Goal: Communication & Community: Answer question/provide support

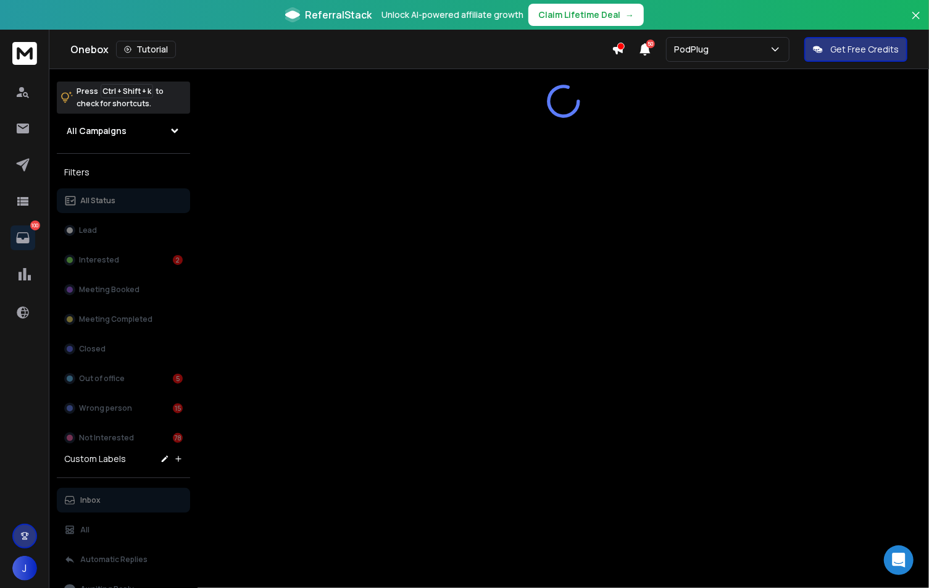
drag, startPoint x: 738, startPoint y: 385, endPoint x: 188, endPoint y: 290, distance: 558.2
click at [738, 385] on div "Press Ctrl + Shift + k to check for shortcuts. All Campaigns All Campaigns Filt…" at bounding box center [489, 363] width 880 height 588
click at [123, 264] on button "Interested 2" at bounding box center [123, 260] width 133 height 25
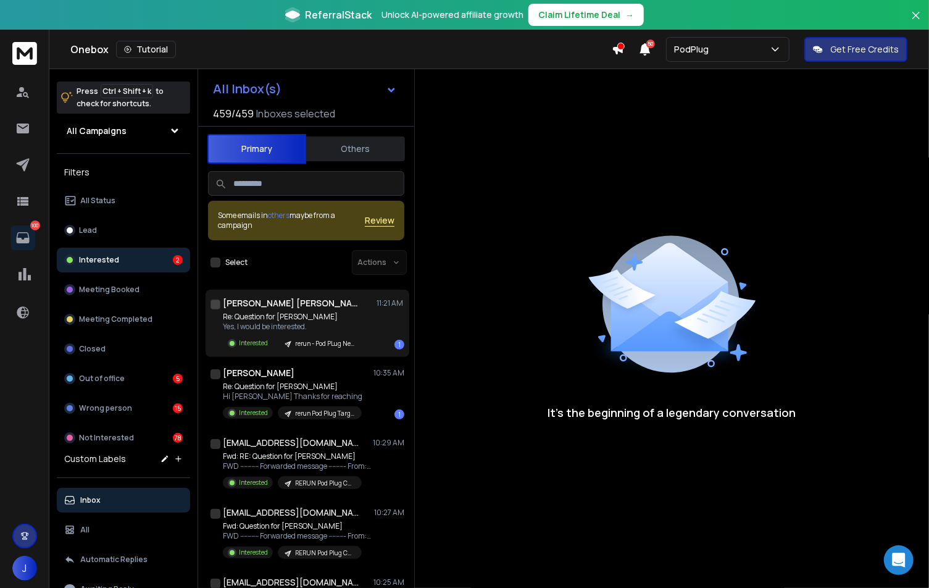
click at [361, 330] on p "Yes, I would be interested." at bounding box center [292, 327] width 139 height 10
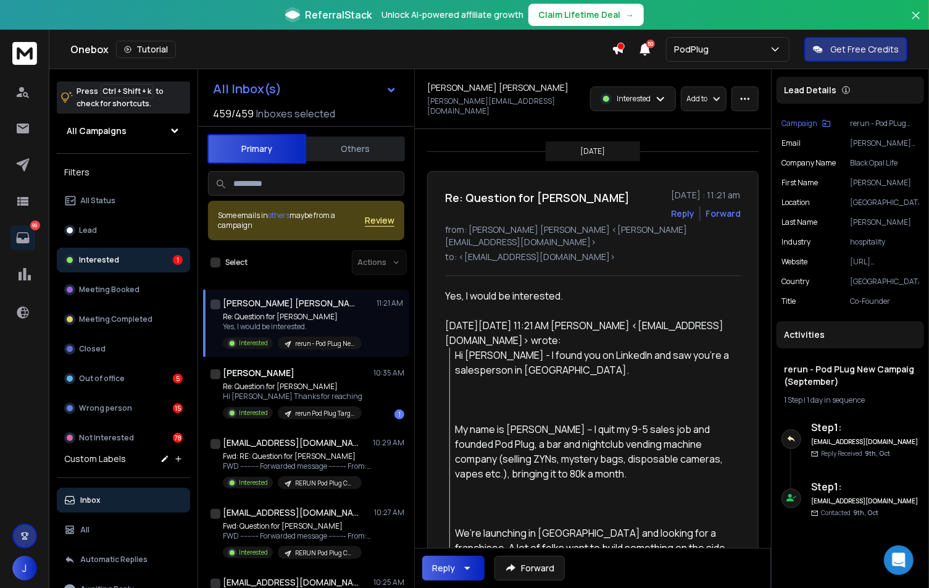
drag, startPoint x: 521, startPoint y: 564, endPoint x: 929, endPoint y: 264, distance: 506.0
click at [521, 564] on button "Forward" at bounding box center [530, 568] width 70 height 25
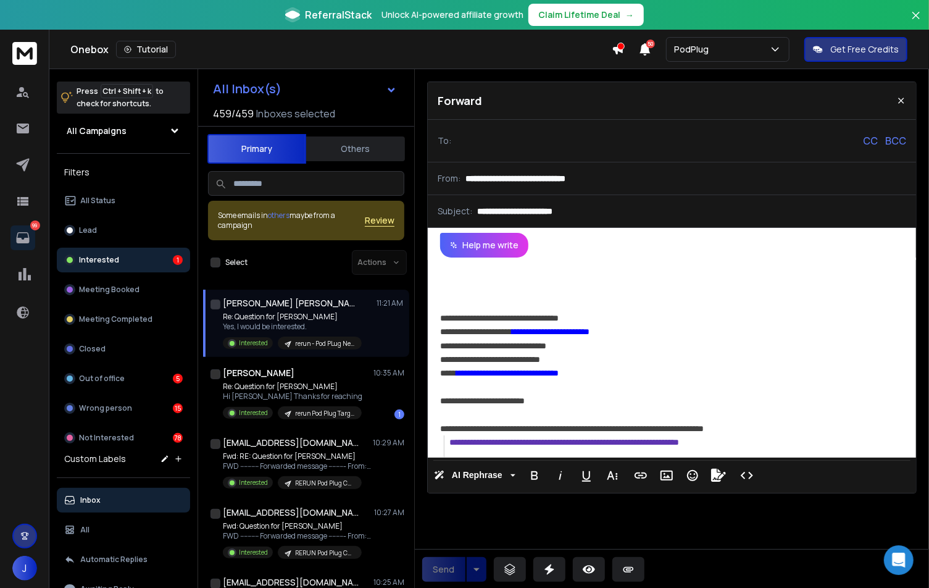
click at [643, 144] on div at bounding box center [657, 141] width 402 height 22
drag, startPoint x: 635, startPoint y: 140, endPoint x: 591, endPoint y: 130, distance: 44.9
click at [635, 140] on div at bounding box center [657, 141] width 402 height 22
click at [556, 134] on div at bounding box center [657, 141] width 402 height 22
drag, startPoint x: 490, startPoint y: 143, endPoint x: 688, endPoint y: 137, distance: 197.7
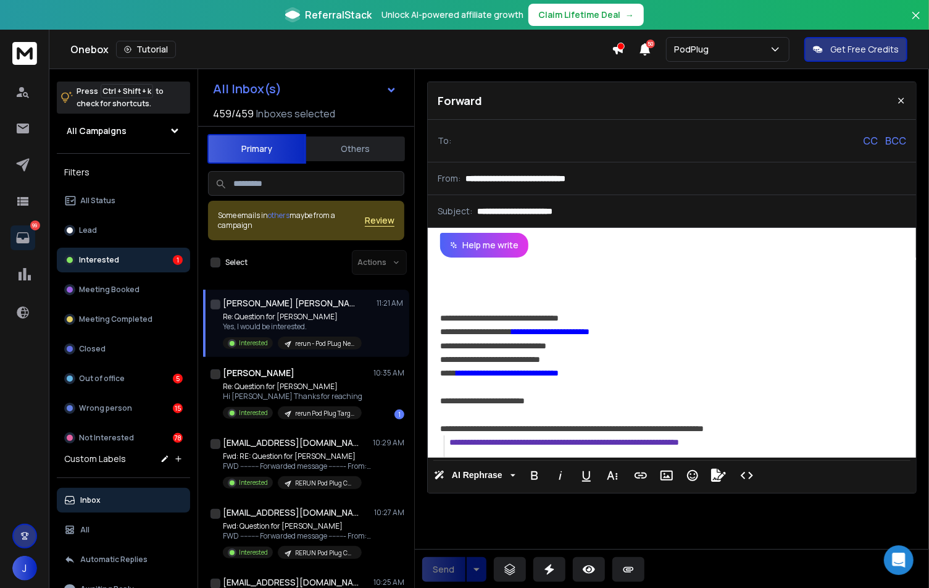
click at [492, 143] on input at bounding box center [499, 141] width 86 height 22
click at [628, 176] on input "**********" at bounding box center [686, 178] width 441 height 12
click at [585, 124] on div "To: CC BCC" at bounding box center [672, 141] width 488 height 42
click at [574, 139] on div at bounding box center [657, 141] width 402 height 22
click at [459, 140] on input at bounding box center [499, 141] width 86 height 22
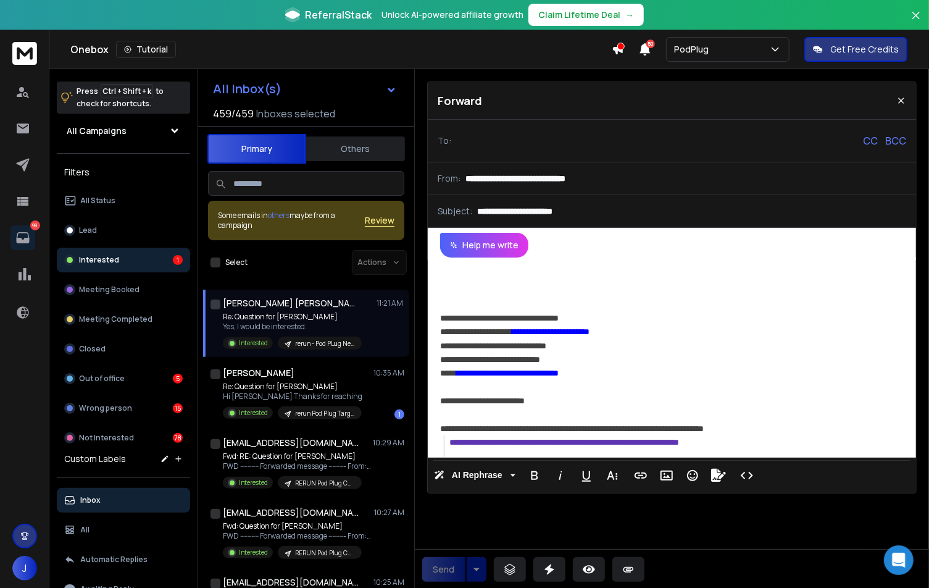
paste input "**********"
type input "**********"
click at [641, 144] on input at bounding box center [684, 141] width 86 height 22
paste input "**********"
type input "**********"
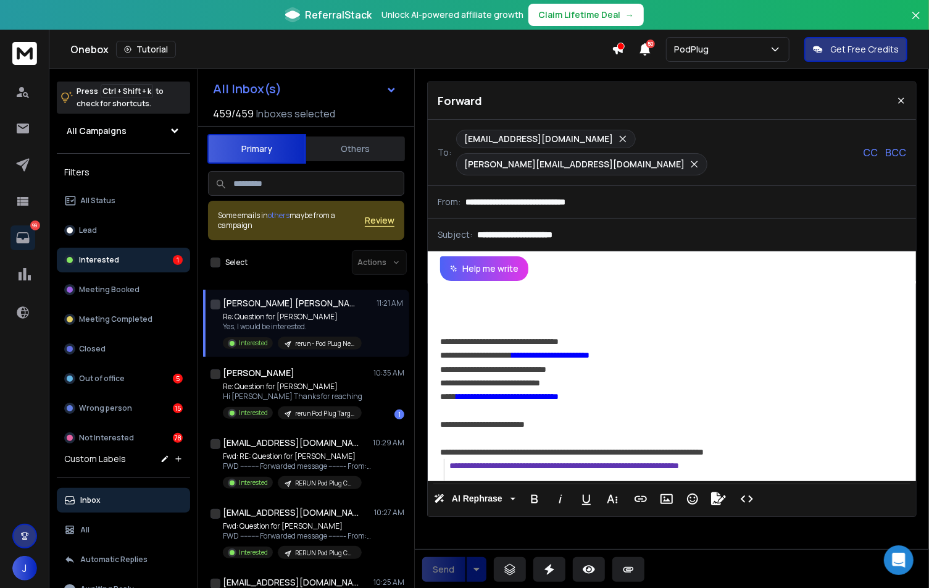
drag, startPoint x: 451, startPoint y: 292, endPoint x: 463, endPoint y: 277, distance: 19.3
click at [451, 307] on div at bounding box center [672, 314] width 464 height 14
click at [463, 293] on div at bounding box center [672, 300] width 464 height 14
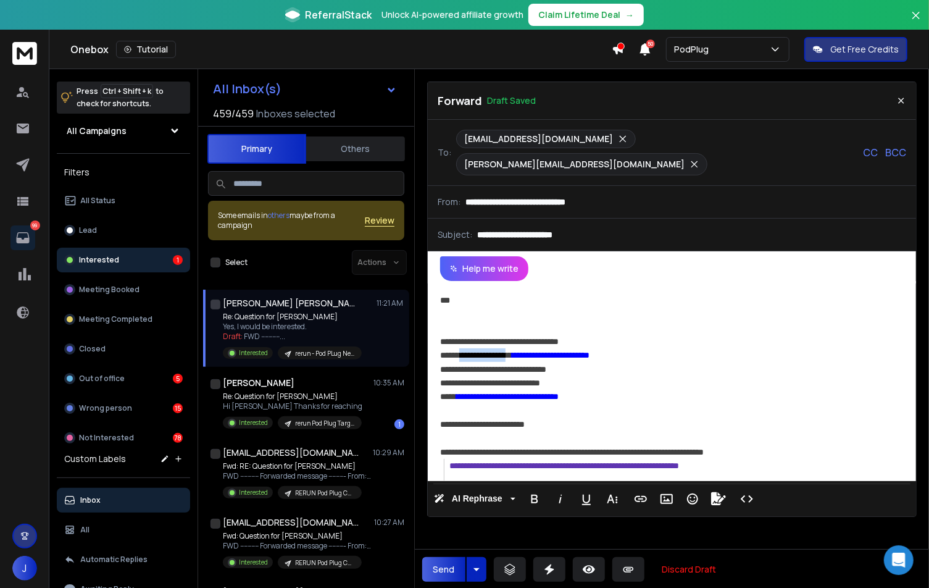
drag, startPoint x: 465, startPoint y: 331, endPoint x: 496, endPoint y: 339, distance: 32.5
click at [522, 348] on p "**********" at bounding box center [664, 355] width 448 height 14
copy p "**********"
click at [694, 219] on div "**********" at bounding box center [672, 235] width 488 height 32
click at [433, 567] on button "Send" at bounding box center [443, 569] width 43 height 25
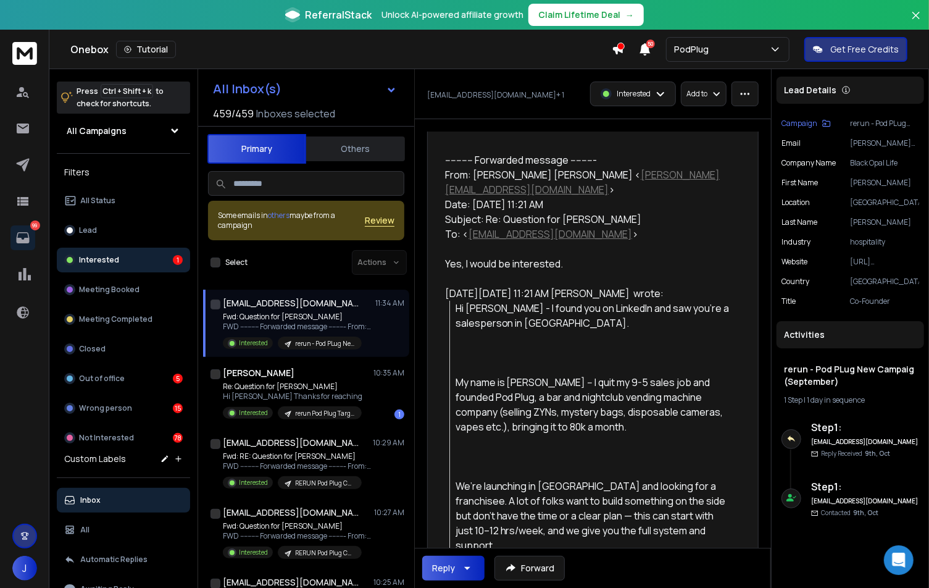
scroll to position [164, 0]
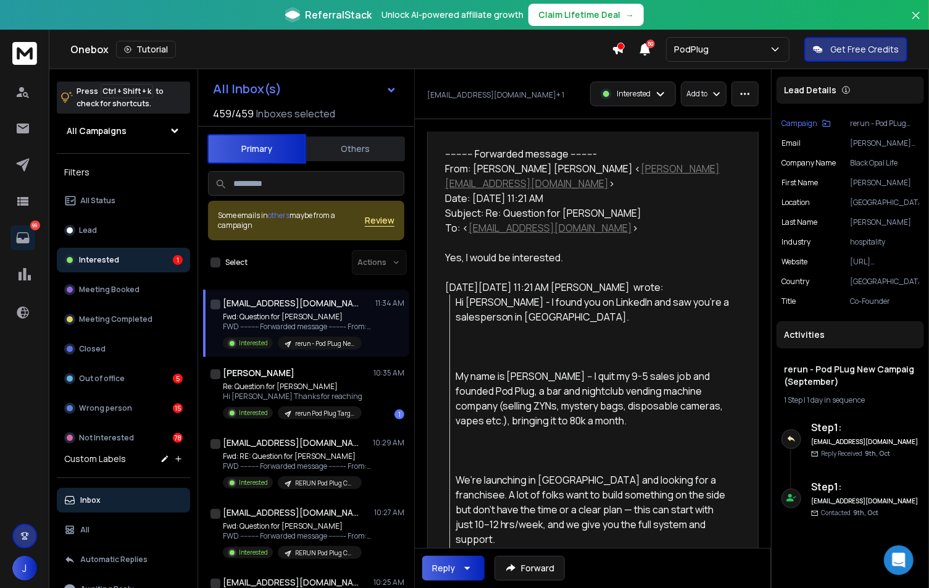
click at [705, 309] on blockquote "Hi Stiles - I found you on LinkedIn and saw you’re a salesperson in Miami. My n…" at bounding box center [590, 523] width 282 height 459
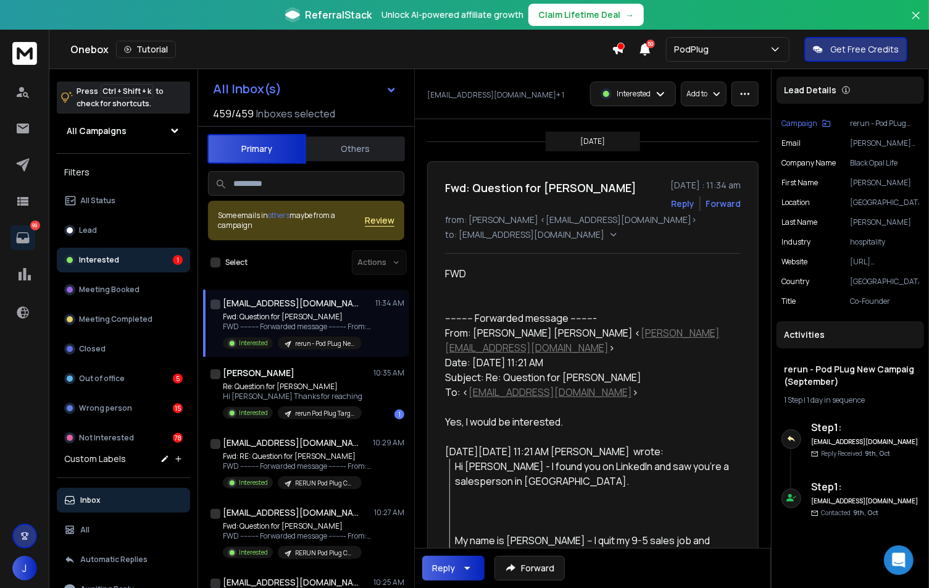
click at [858, 144] on p "stiles@blackopallife.com" at bounding box center [884, 143] width 69 height 10
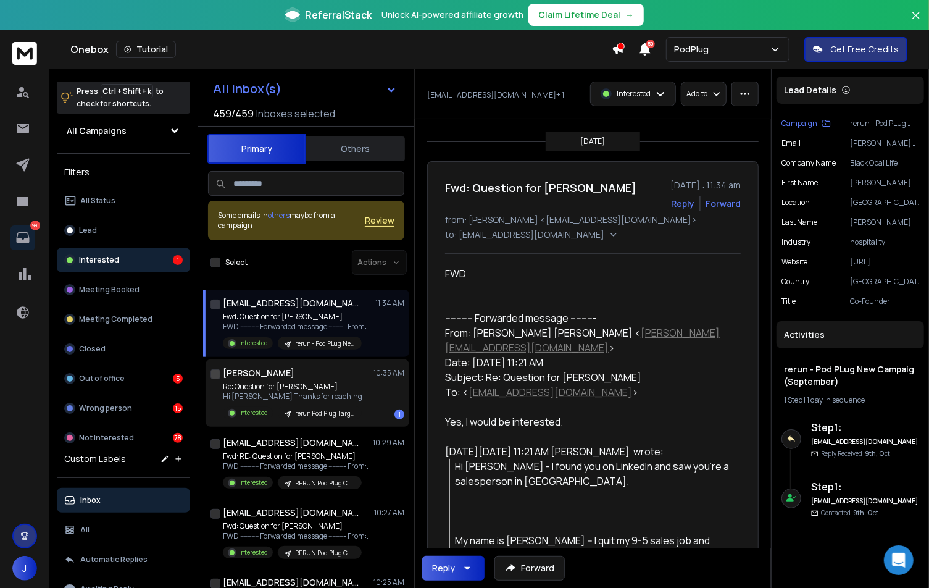
click at [300, 384] on p "Re: Question for Bertha" at bounding box center [293, 387] width 140 height 10
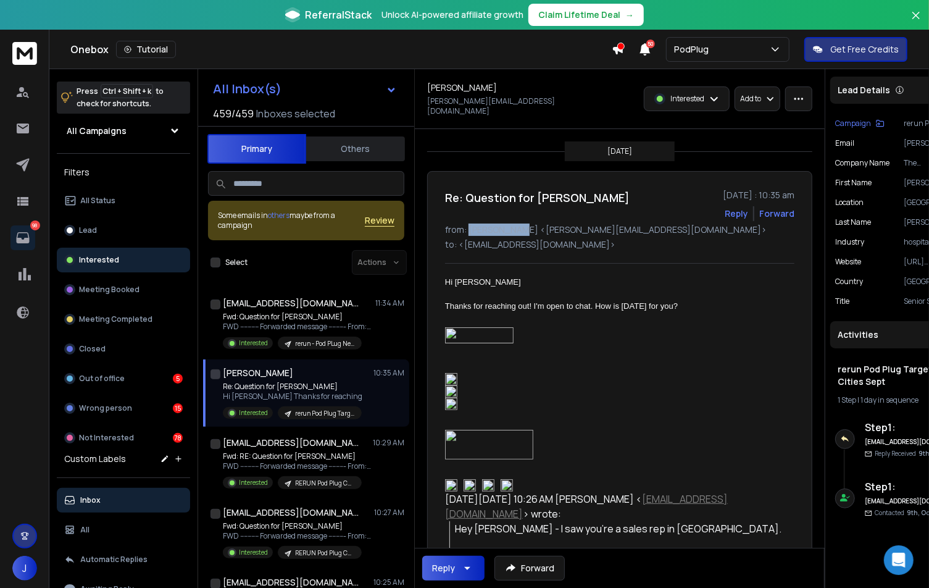
drag, startPoint x: 467, startPoint y: 215, endPoint x: 510, endPoint y: 219, distance: 42.8
click at [517, 223] on p "from: Bertha Lopez <b.lopez@thebetsyhotel.com>" at bounding box center [619, 229] width 349 height 12
copy p "Bertha Lope"
copy p "b.lopez@thebetsyhotel.com"
drag, startPoint x: 527, startPoint y: 217, endPoint x: 638, endPoint y: 223, distance: 111.3
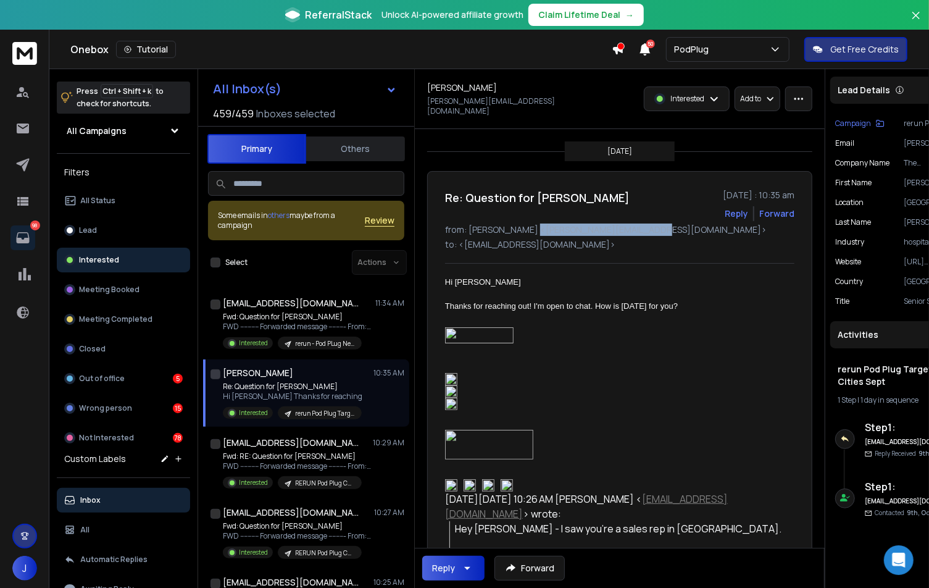
click at [638, 223] on p "from: Bertha Lopez <b.lopez@thebetsyhotel.com>" at bounding box center [619, 229] width 349 height 12
click at [621, 440] on td "​ ​ ​ ​" at bounding box center [615, 409] width 340 height 164
click at [519, 568] on button "Forward" at bounding box center [530, 568] width 70 height 25
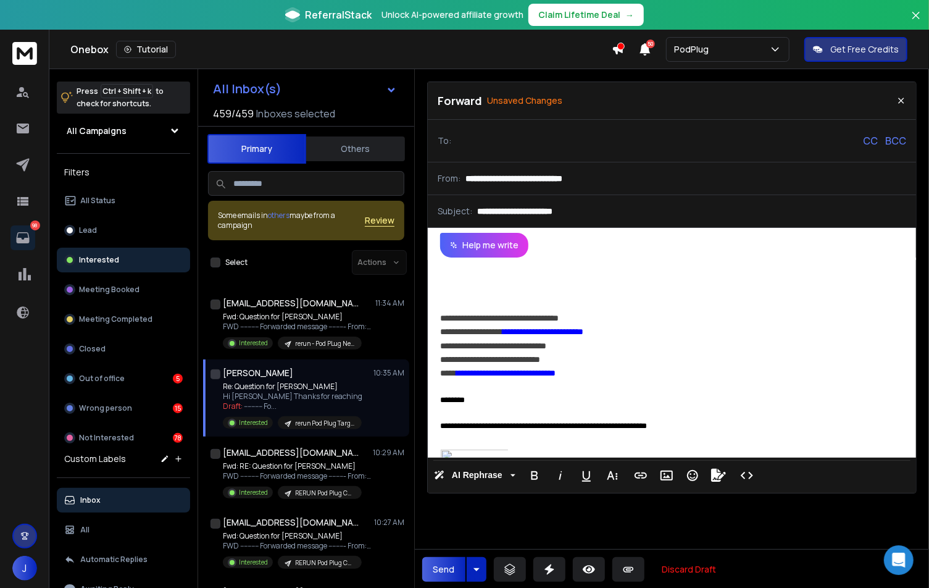
click at [483, 136] on input at bounding box center [499, 141] width 86 height 22
paste input "**********"
type input "**********"
drag, startPoint x: 714, startPoint y: 140, endPoint x: 647, endPoint y: 140, distance: 66.7
click at [714, 140] on div "ethan@podplug.com" at bounding box center [657, 141] width 402 height 22
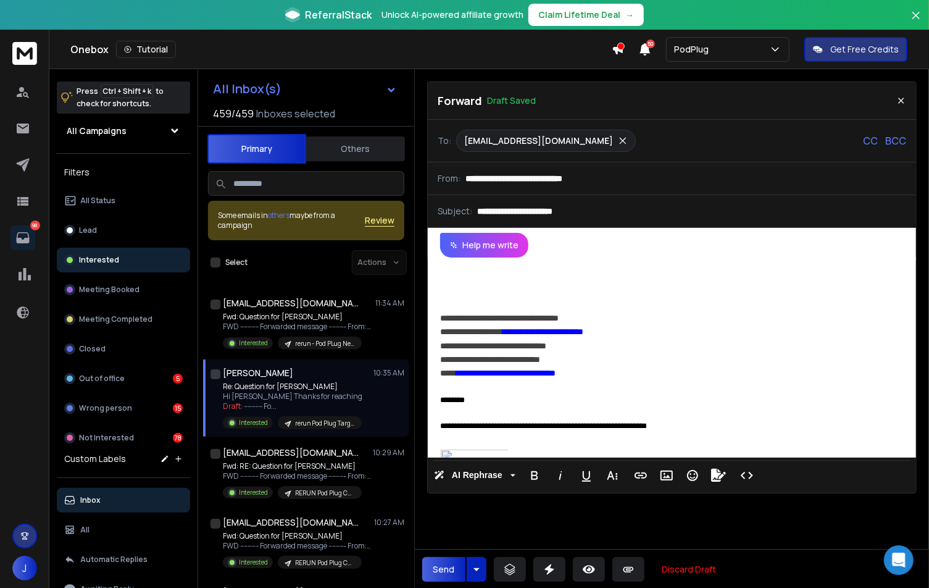
click at [641, 140] on input at bounding box center [684, 141] width 86 height 22
paste input "**********"
type input "**********"
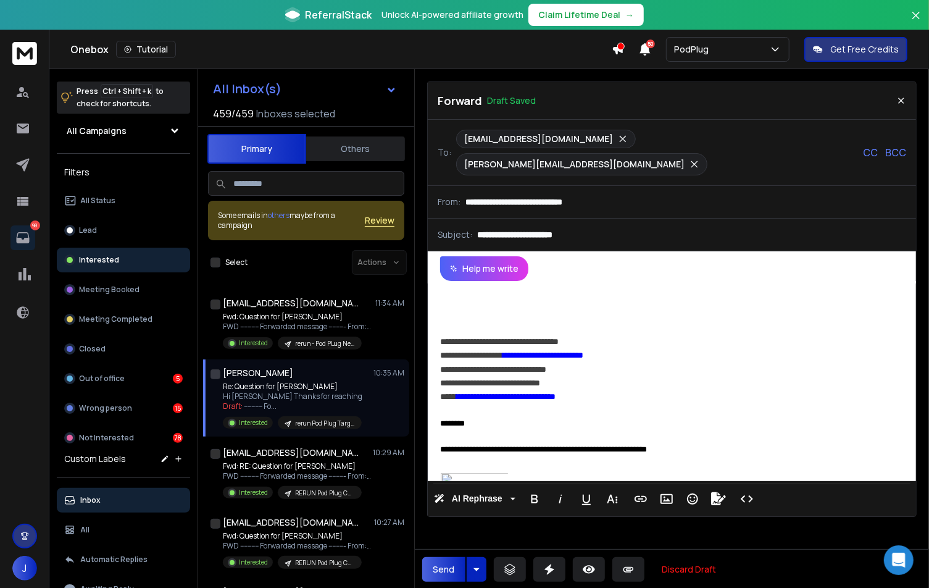
click at [456, 293] on div at bounding box center [672, 300] width 464 height 14
click at [453, 293] on div at bounding box center [672, 300] width 464 height 14
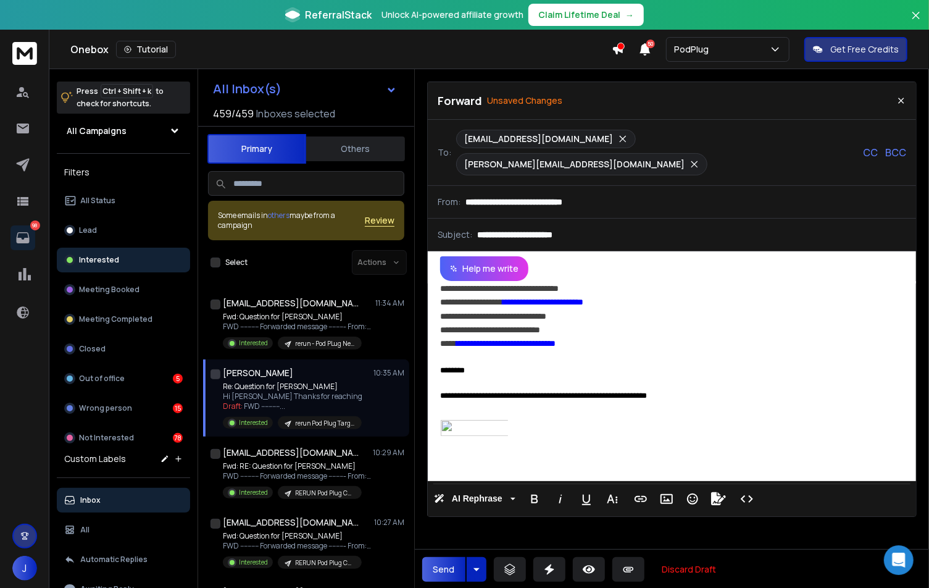
scroll to position [82, 0]
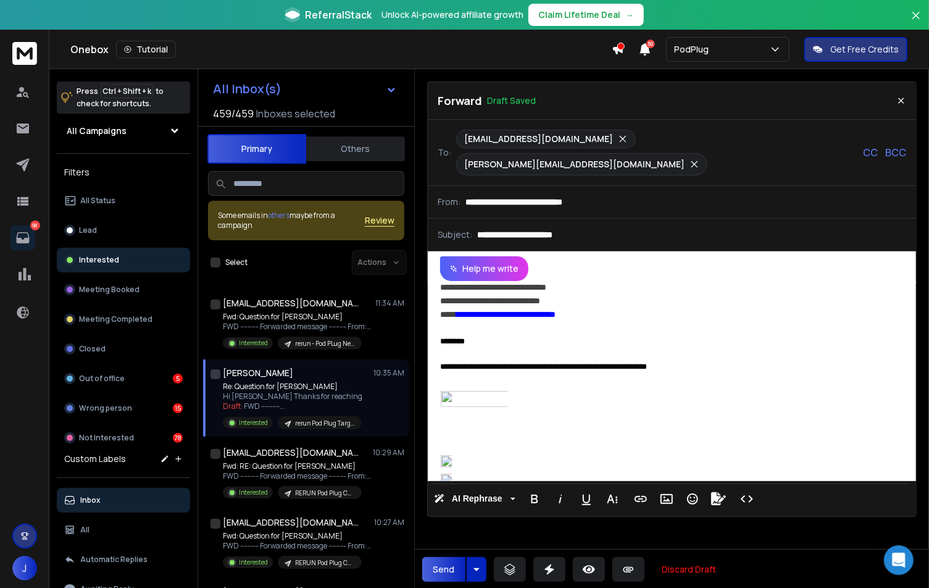
click at [435, 563] on button "Send" at bounding box center [443, 569] width 43 height 25
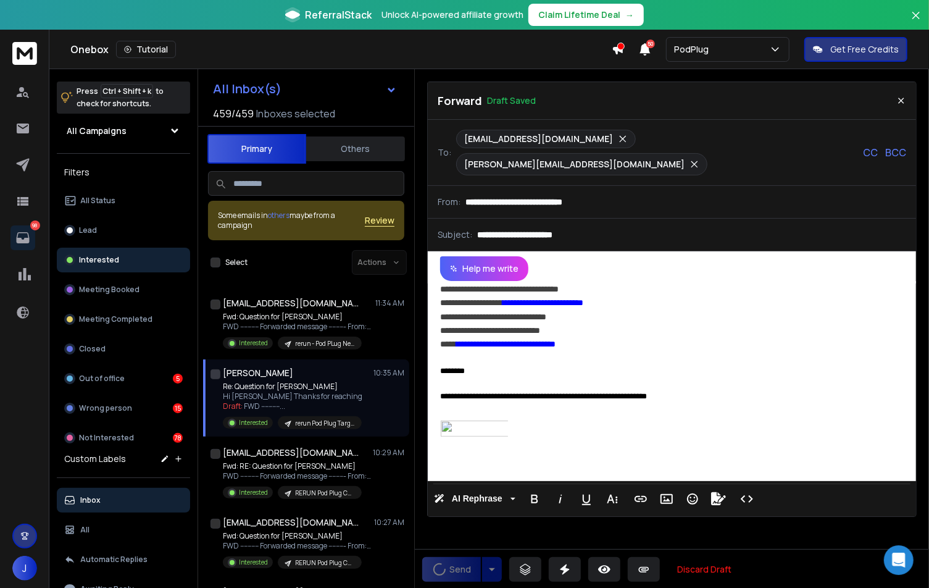
scroll to position [0, 0]
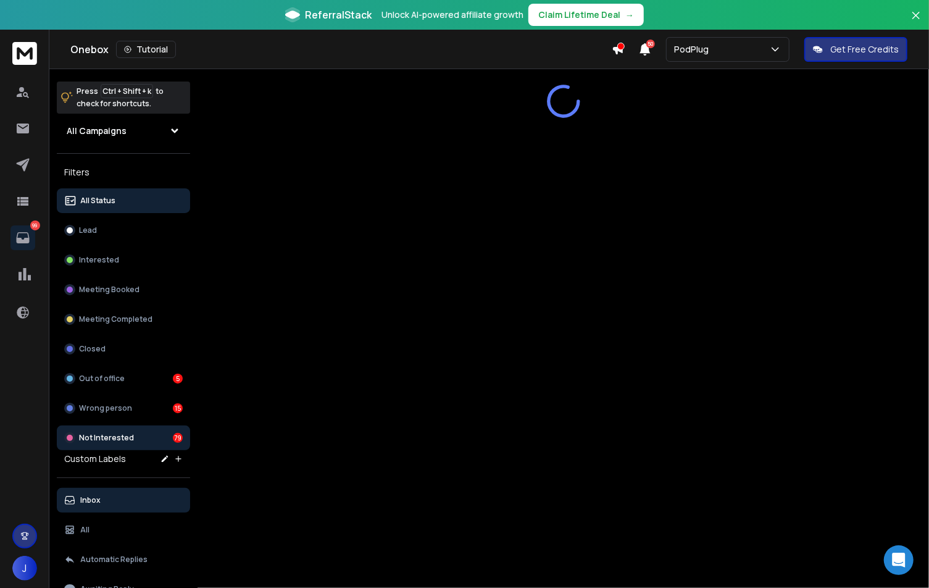
click at [173, 441] on div "79" at bounding box center [178, 438] width 10 height 10
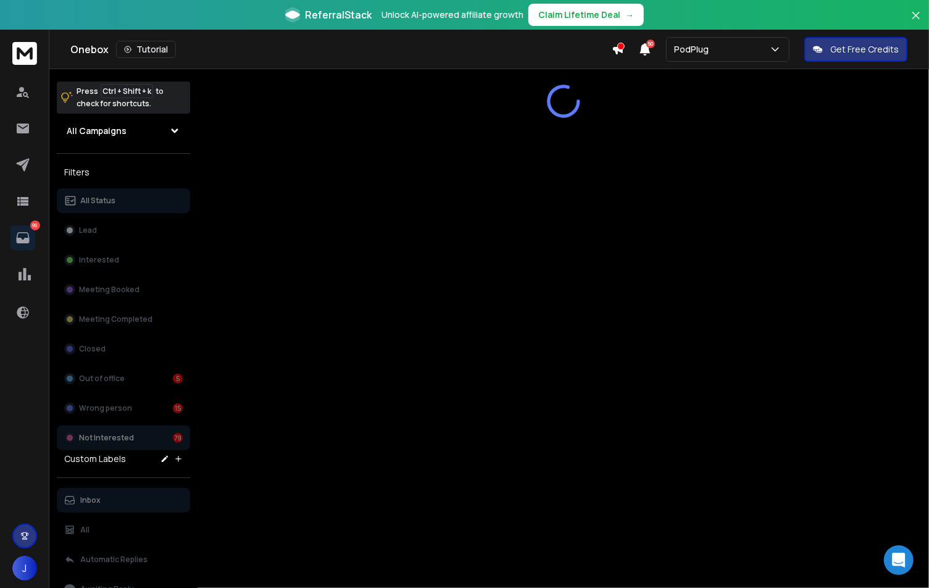
click at [125, 437] on div "All Status Lead Interested Meeting Booked Meeting Completed Closed Out of offic…" at bounding box center [123, 319] width 133 height 262
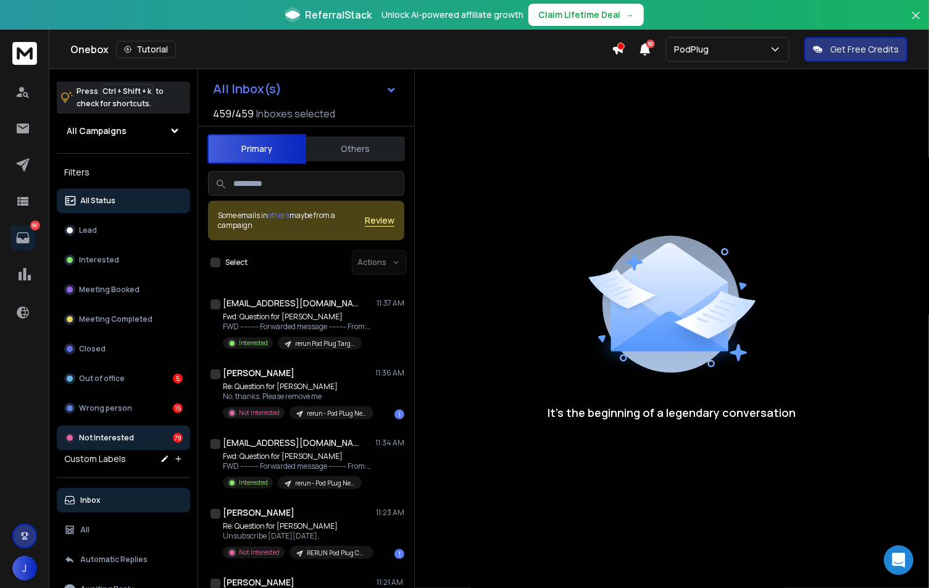
click at [125, 435] on p "Not Interested" at bounding box center [106, 438] width 55 height 10
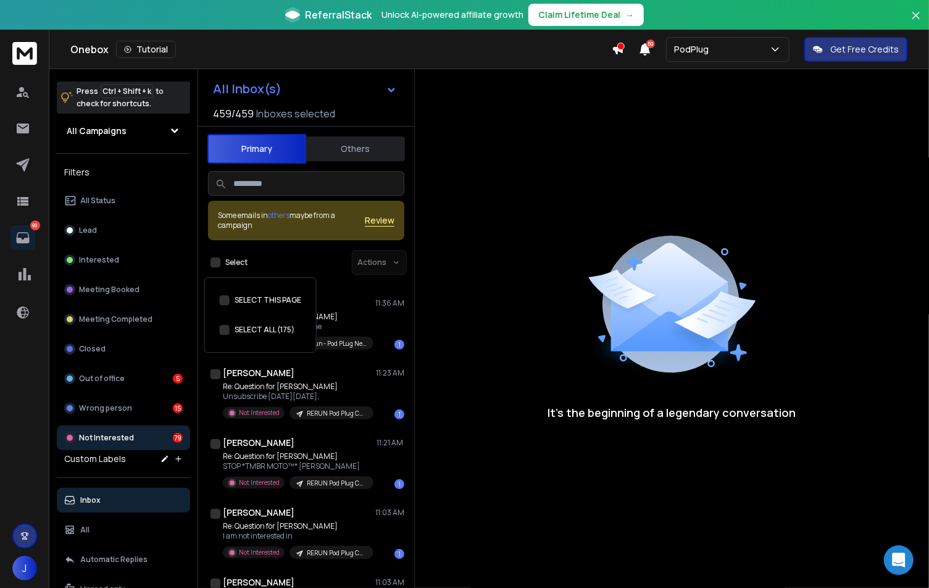
click at [221, 330] on button "SELECT THIS PAGE" at bounding box center [225, 330] width 10 height 10
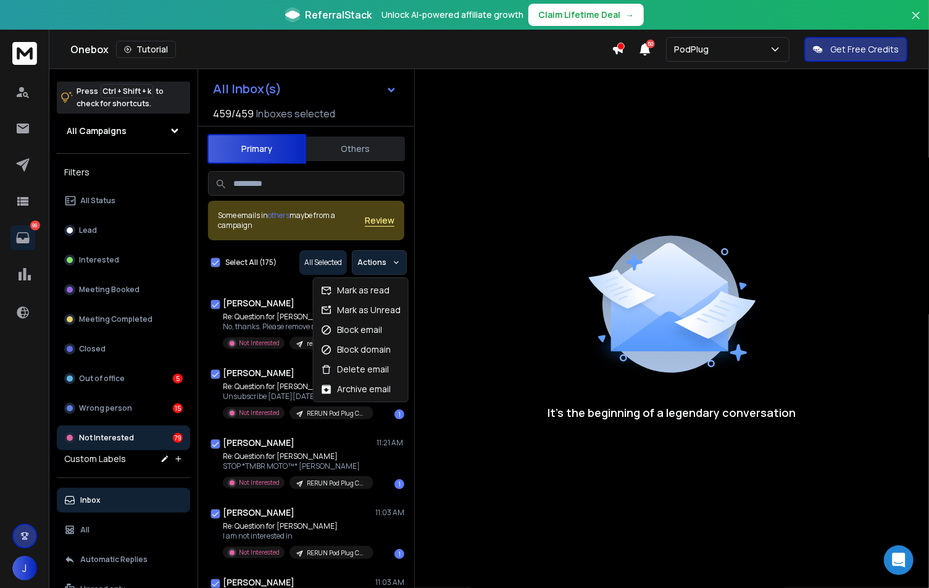
click at [369, 260] on p "Actions" at bounding box center [371, 262] width 29 height 10
click at [373, 325] on div "Block email" at bounding box center [351, 330] width 61 height 12
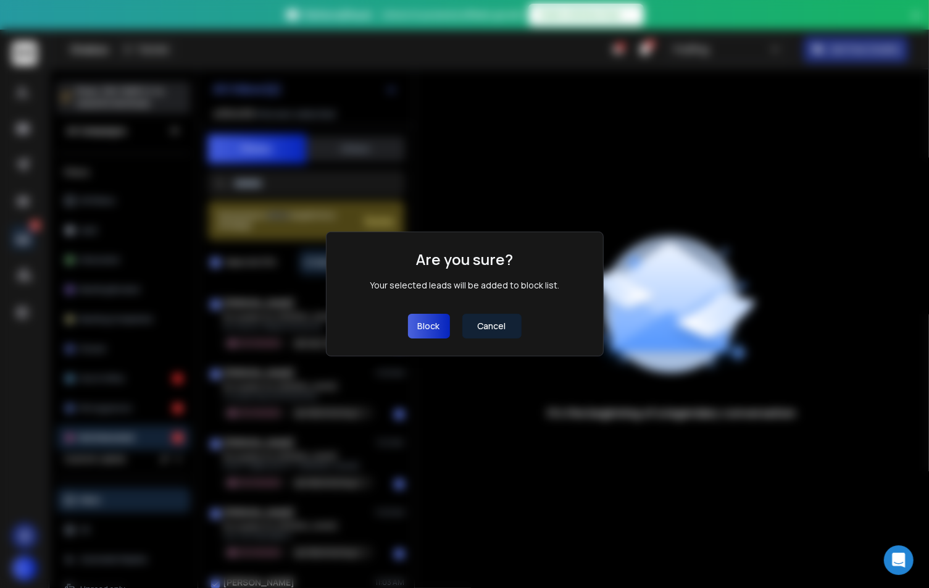
click at [431, 325] on p "Block" at bounding box center [429, 326] width 22 height 12
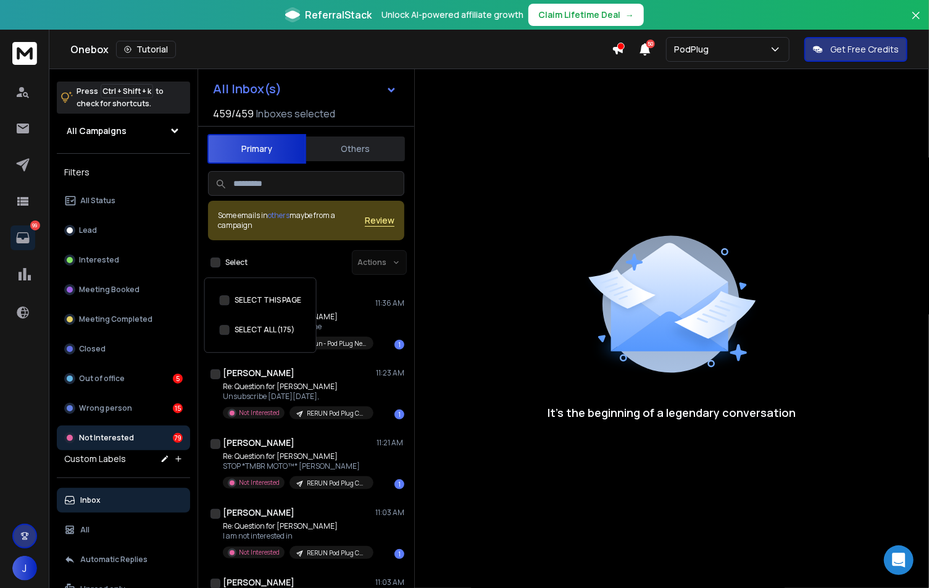
click at [211, 257] on button "SELECT THIS PAGE" at bounding box center [216, 262] width 10 height 10
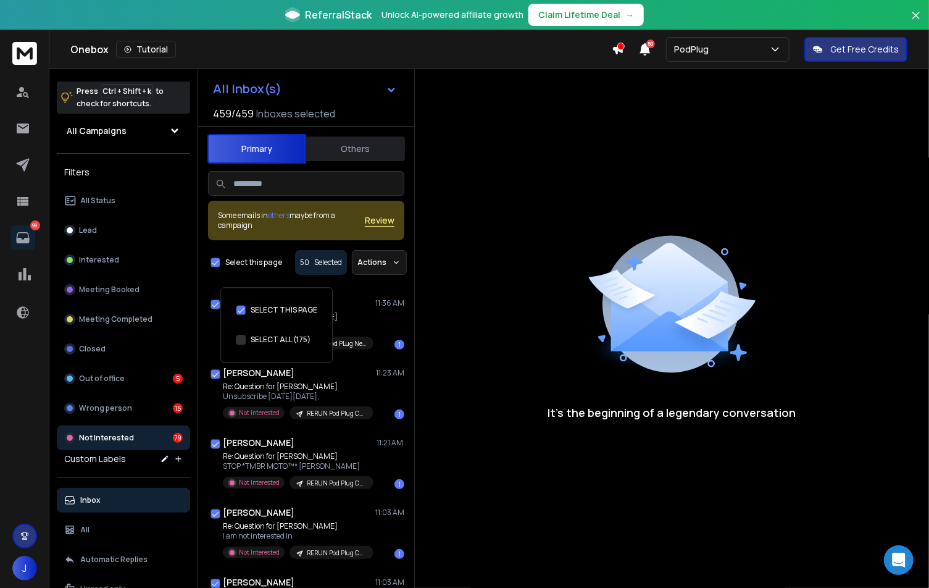
click at [242, 339] on button "SELECT THIS PAGE" at bounding box center [241, 340] width 10 height 10
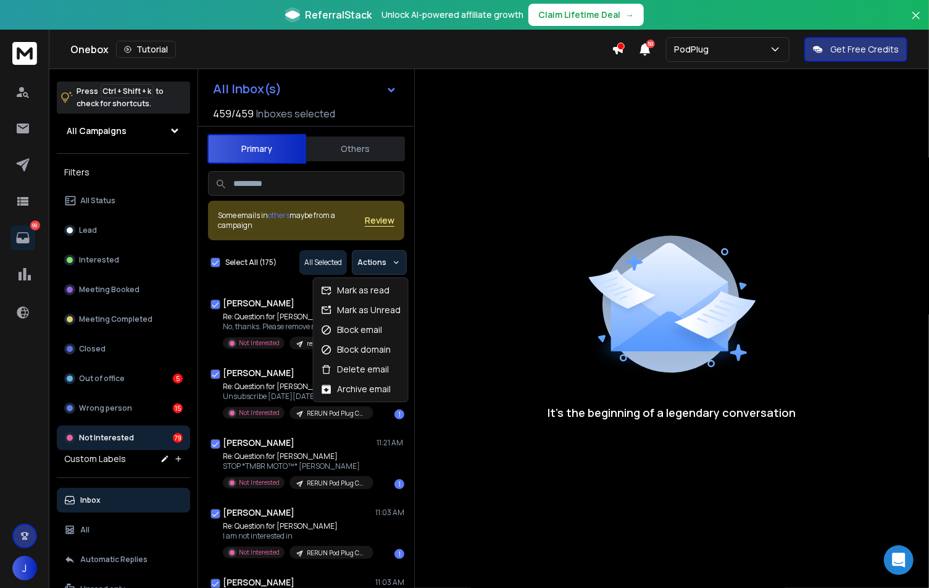
click at [389, 260] on button "Actions" at bounding box center [379, 262] width 55 height 25
click at [362, 291] on div "Mark as read" at bounding box center [355, 290] width 69 height 12
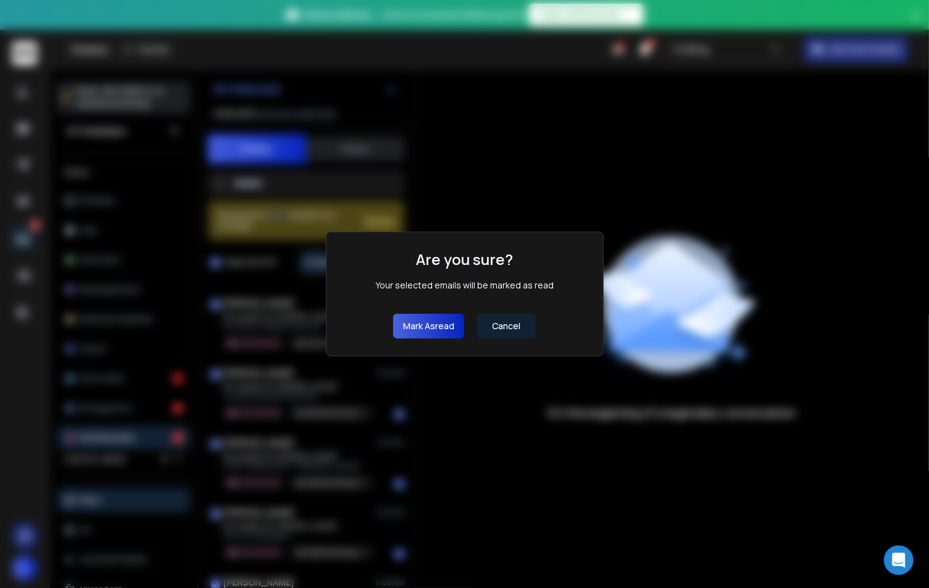
click at [445, 328] on p "Mark as read" at bounding box center [428, 326] width 51 height 12
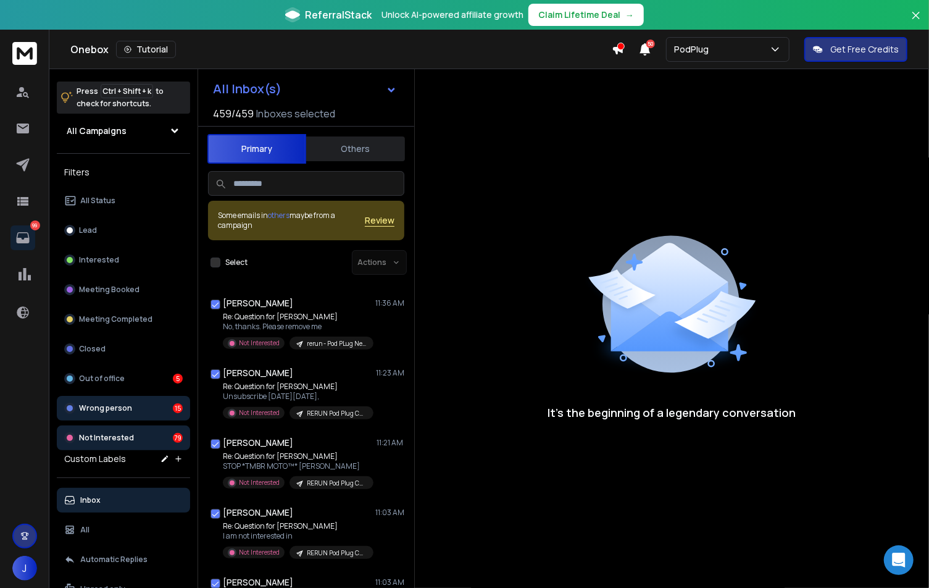
click at [173, 410] on div "15" at bounding box center [178, 408] width 10 height 10
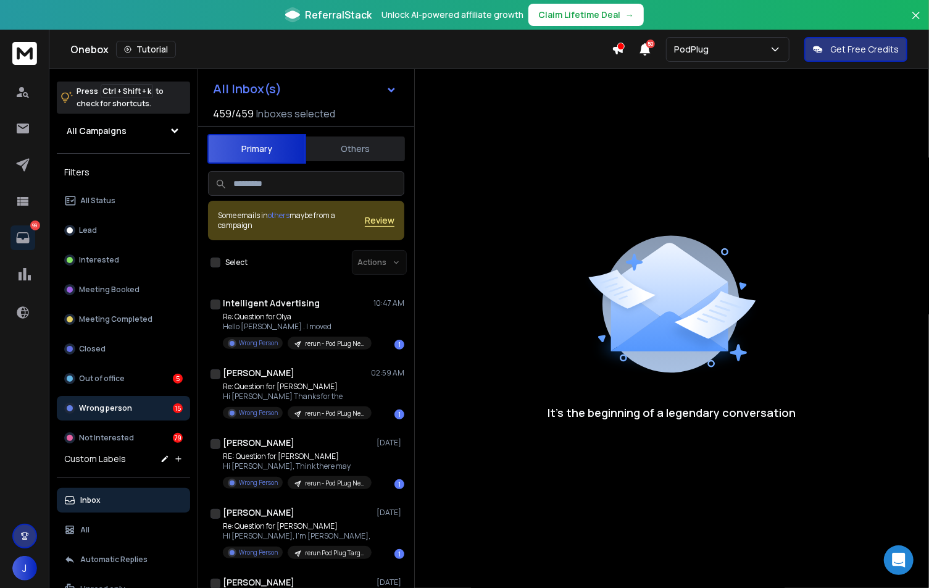
click at [132, 394] on div "All Status Lead Interested Meeting Booked Meeting Completed Closed Out of offic…" at bounding box center [123, 319] width 133 height 262
click at [139, 383] on button "Out of office 5" at bounding box center [123, 378] width 133 height 25
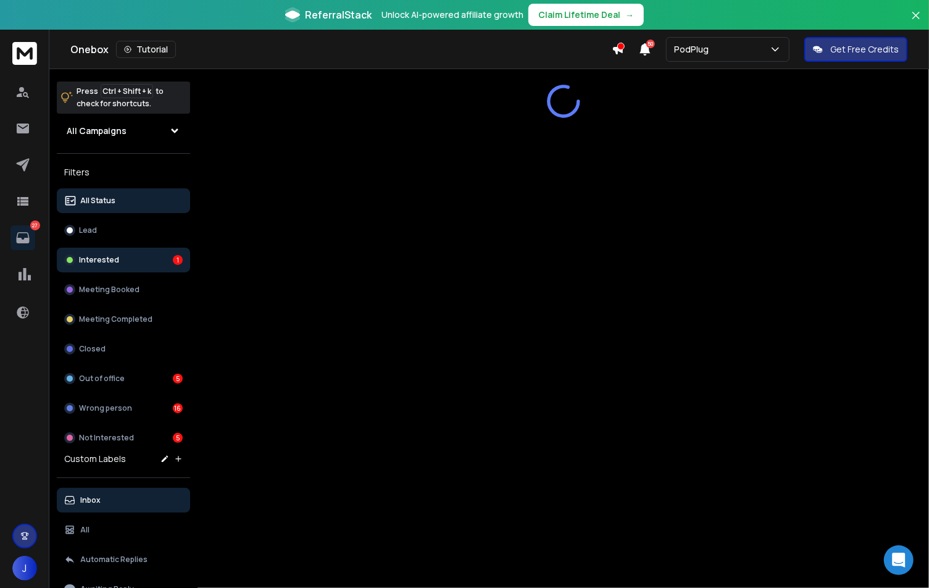
click at [81, 255] on p "Interested" at bounding box center [99, 260] width 40 height 10
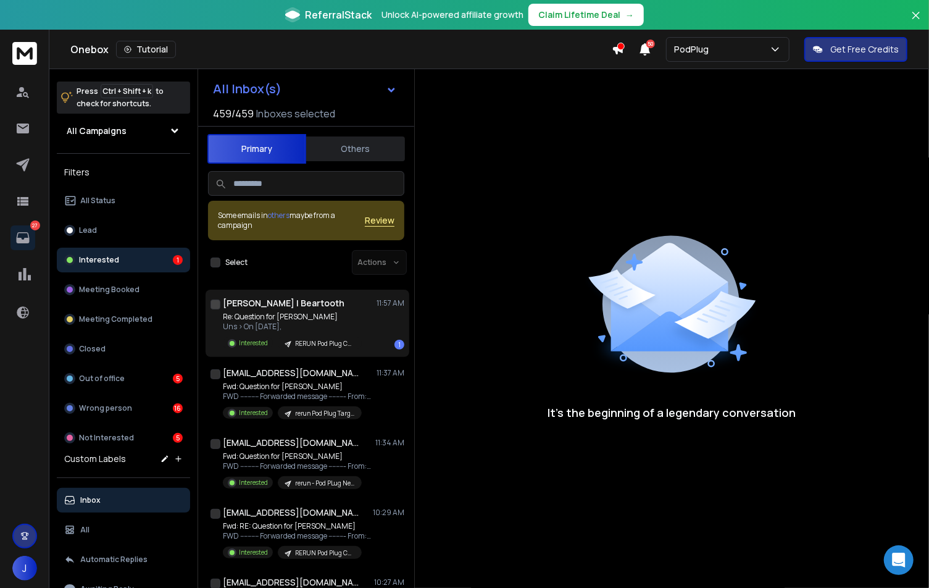
click at [337, 302] on div "[PERSON_NAME] | Beartooth 11:57 AM" at bounding box center [314, 303] width 182 height 12
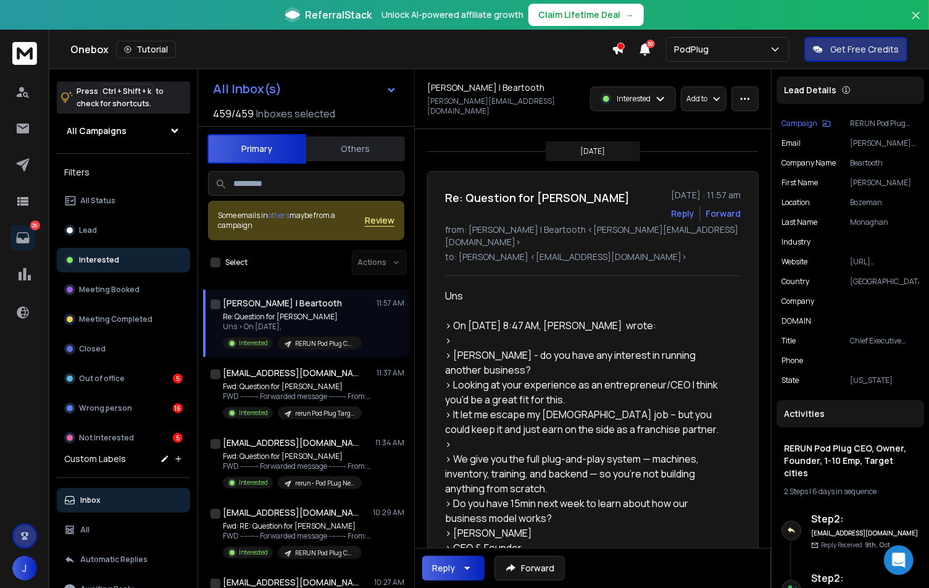
click at [640, 94] on p "Interested" at bounding box center [634, 99] width 34 height 10
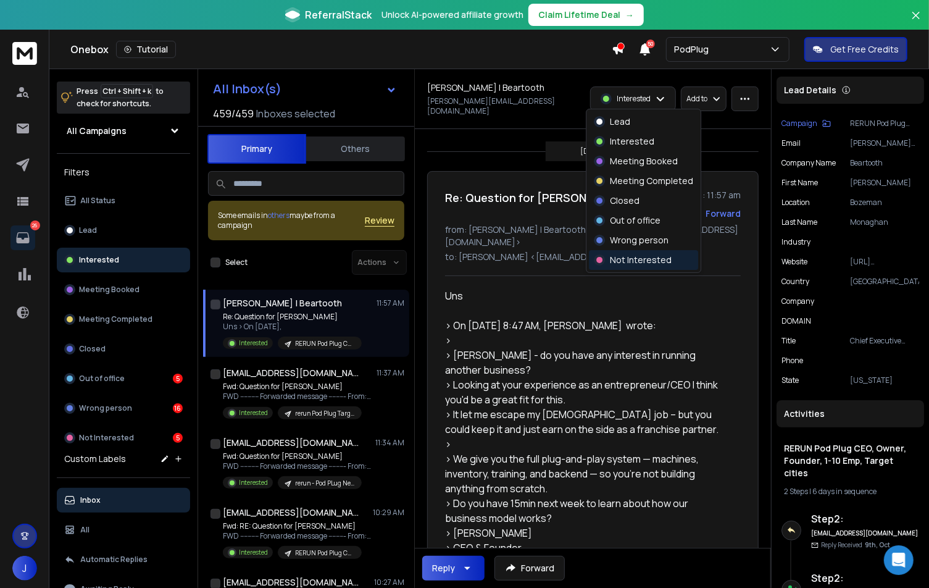
click at [626, 254] on p "Not Interested" at bounding box center [641, 260] width 62 height 12
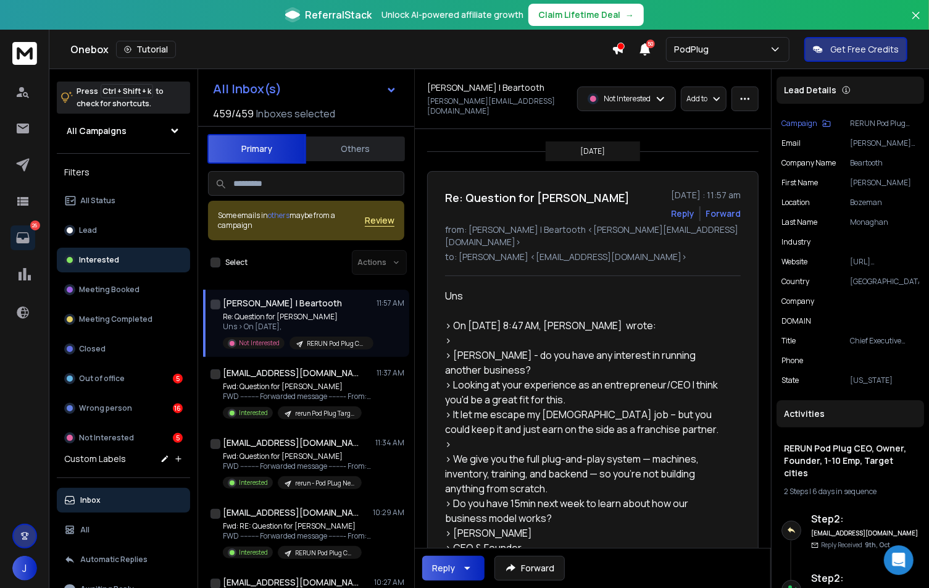
click at [633, 359] on div "Uns > On [DATE] 8:47 AM, [PERSON_NAME] wrote: > > ﻿[PERSON_NAME] - do you have …" at bounding box center [593, 537] width 296 height 499
